Goal: Task Accomplishment & Management: Manage account settings

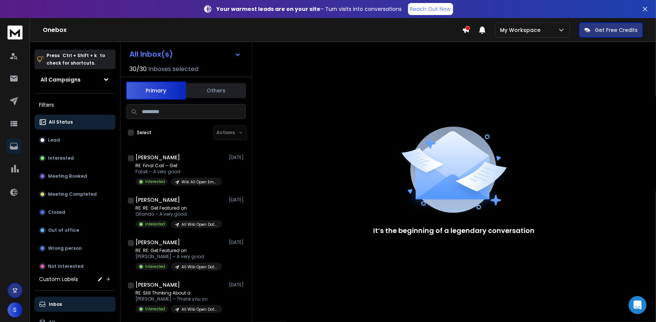
click at [371, 224] on div "It’s the beginning of a legendary conversation" at bounding box center [454, 178] width 404 height 273
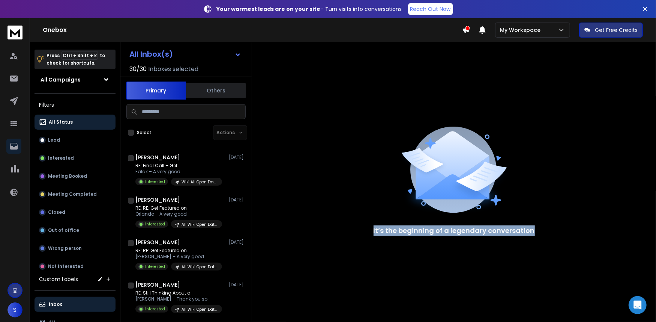
drag, startPoint x: 365, startPoint y: 227, endPoint x: 549, endPoint y: 231, distance: 183.5
click at [549, 231] on div "It’s the beginning of a legendary conversation" at bounding box center [454, 178] width 404 height 273
click at [479, 233] on p "It’s the beginning of a legendary conversation" at bounding box center [454, 230] width 161 height 11
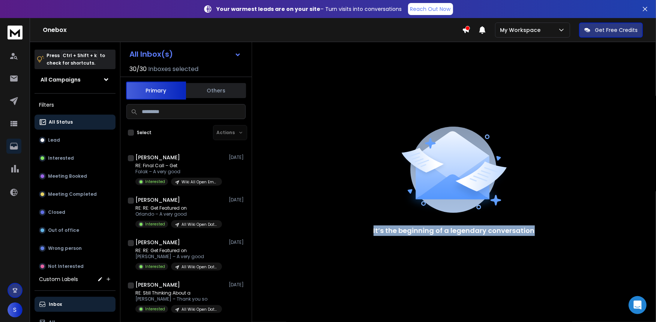
click at [511, 259] on div "It’s the beginning of a legendary conversation" at bounding box center [454, 178] width 404 height 273
drag, startPoint x: 549, startPoint y: 230, endPoint x: 350, endPoint y: 230, distance: 198.9
click at [350, 230] on div "It’s the beginning of a legendary conversation" at bounding box center [454, 178] width 404 height 273
click at [398, 232] on p "It’s the beginning of a legendary conversation" at bounding box center [454, 230] width 161 height 11
click at [399, 233] on p "It’s the beginning of a legendary conversation" at bounding box center [454, 230] width 161 height 11
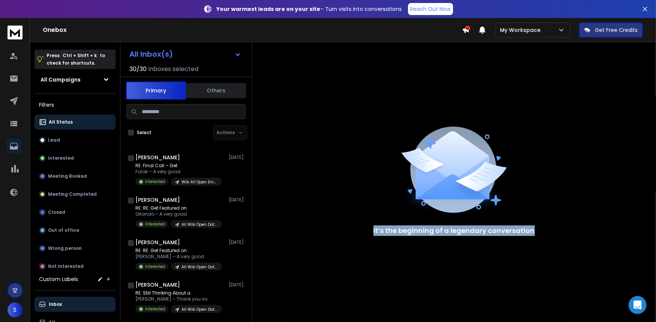
click at [399, 233] on p "It’s the beginning of a legendary conversation" at bounding box center [454, 230] width 161 height 11
click at [400, 241] on div "It’s the beginning of a legendary conversation" at bounding box center [454, 178] width 404 height 273
drag, startPoint x: 358, startPoint y: 230, endPoint x: 482, endPoint y: 235, distance: 124.3
click at [571, 233] on div "It’s the beginning of a legendary conversation" at bounding box center [454, 178] width 404 height 273
click at [482, 235] on p "It’s the beginning of a legendary conversation" at bounding box center [454, 230] width 161 height 11
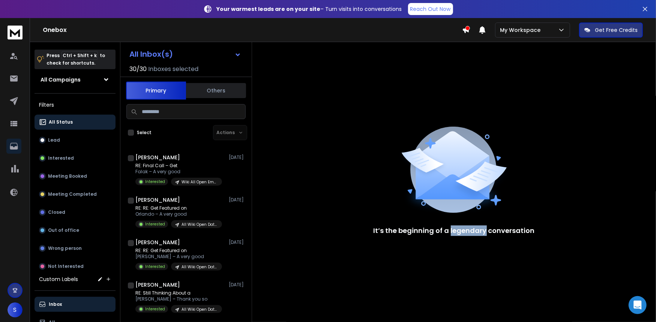
click at [482, 235] on p "It’s the beginning of a legendary conversation" at bounding box center [454, 230] width 161 height 11
click at [488, 247] on div "It’s the beginning of a legendary conversation" at bounding box center [454, 178] width 404 height 273
drag, startPoint x: 520, startPoint y: 230, endPoint x: 368, endPoint y: 225, distance: 151.3
click at [368, 225] on div "It’s the beginning of a legendary conversation" at bounding box center [454, 178] width 404 height 273
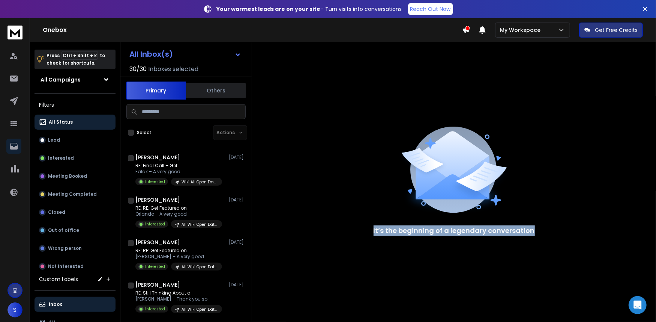
click at [416, 230] on p "It’s the beginning of a legendary conversation" at bounding box center [454, 230] width 161 height 11
click at [438, 243] on div "It’s the beginning of a legendary conversation" at bounding box center [454, 178] width 404 height 273
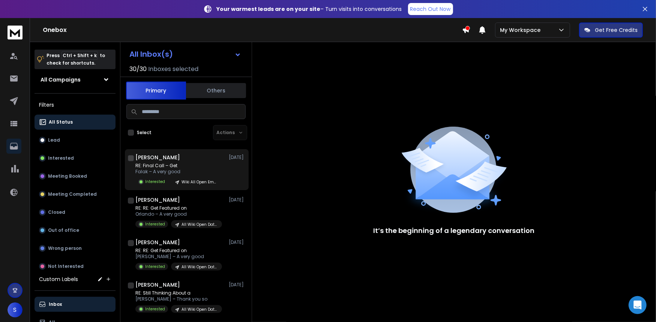
click at [191, 164] on p "RE: Final Call – Get" at bounding box center [178, 165] width 87 height 6
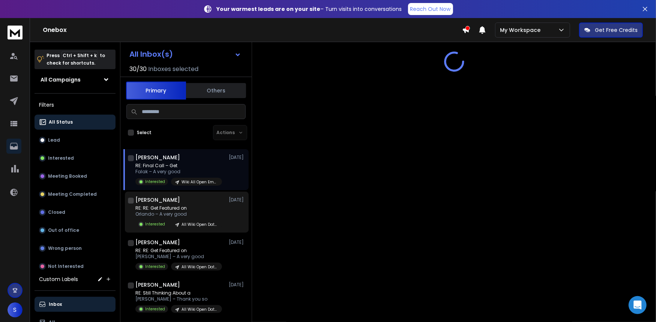
click at [203, 209] on p "RE: RE: Get Featured on" at bounding box center [178, 208] width 87 height 6
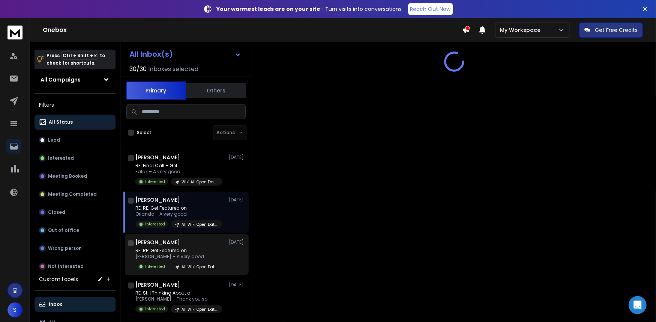
click at [184, 245] on div "[PERSON_NAME] [DATE]" at bounding box center [190, 242] width 110 height 8
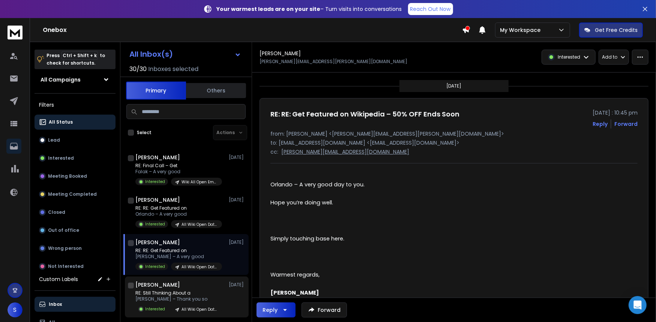
click at [188, 293] on p "RE: Still Thinking About a" at bounding box center [178, 293] width 87 height 6
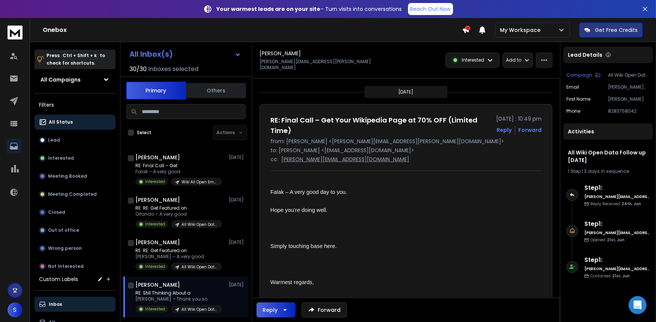
click at [212, 93] on button "Others" at bounding box center [216, 90] width 60 height 17
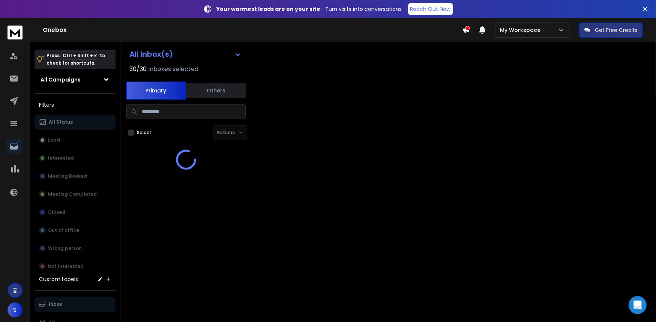
click at [146, 84] on button "Primary" at bounding box center [156, 90] width 60 height 18
